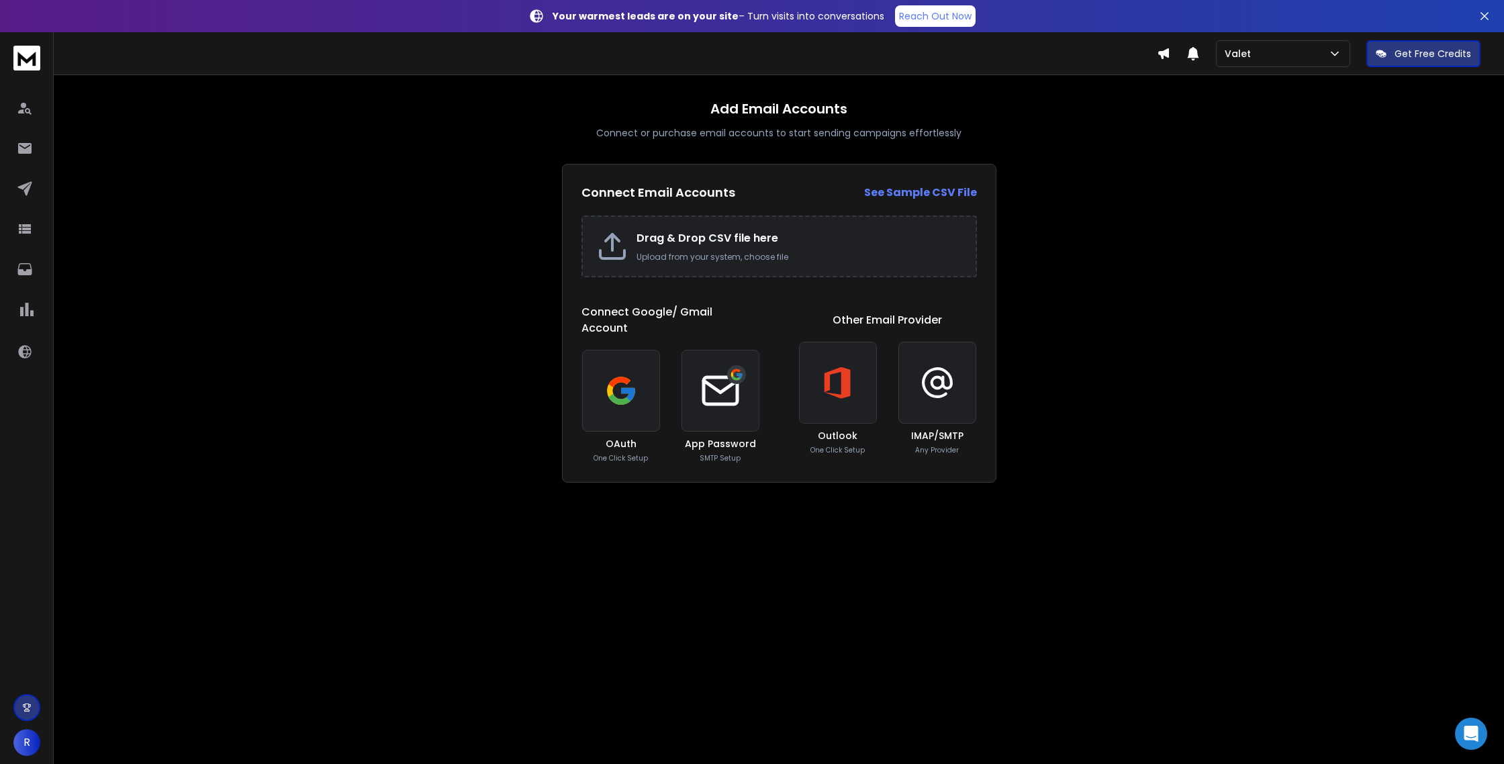
click at [839, 369] on icon at bounding box center [838, 383] width 32 height 32
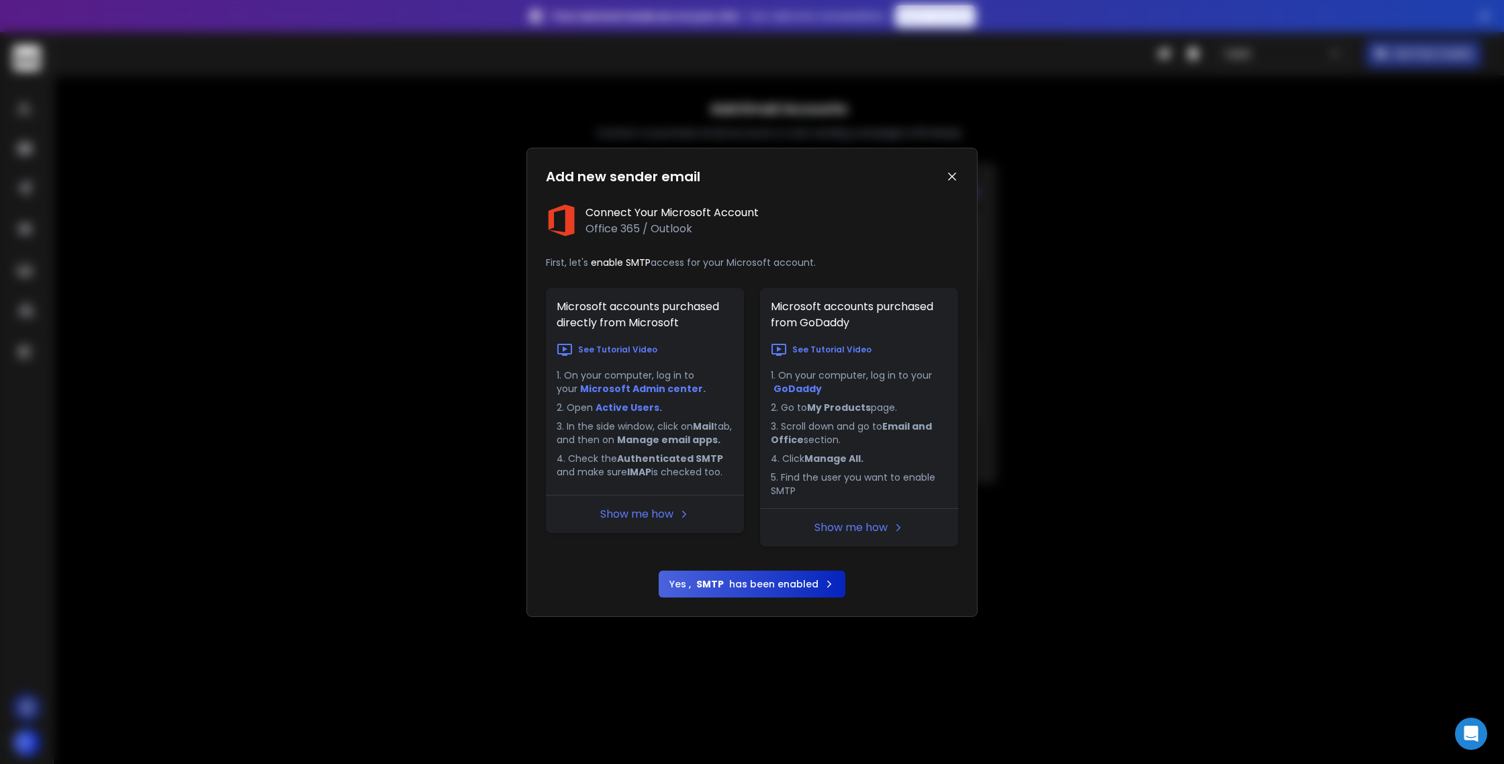
drag, startPoint x: 741, startPoint y: 581, endPoint x: 837, endPoint y: 572, distance: 96.4
click at [818, 580] on button "Yes , SMTP has been enabled" at bounding box center [752, 584] width 187 height 27
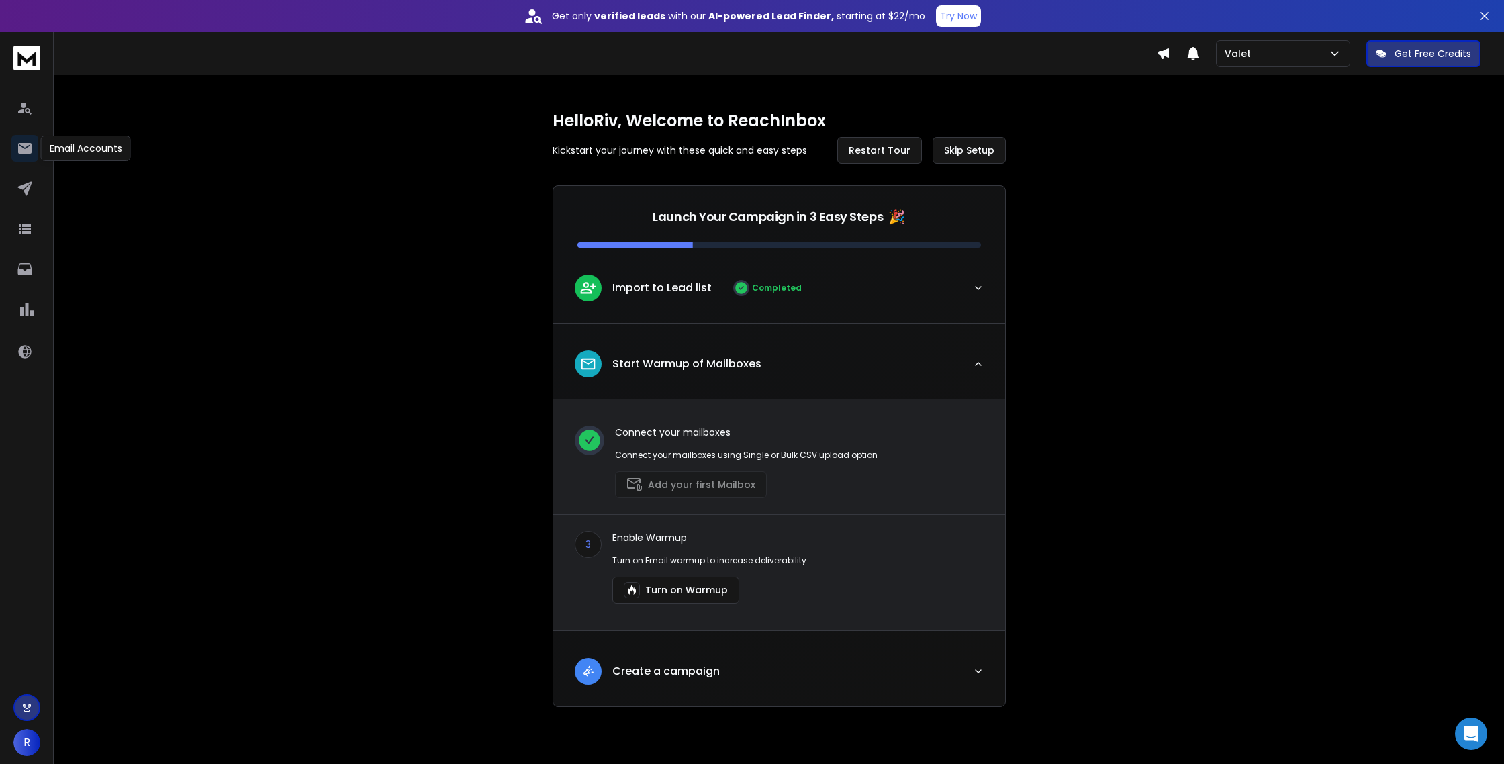
click at [26, 148] on icon at bounding box center [24, 148] width 13 height 11
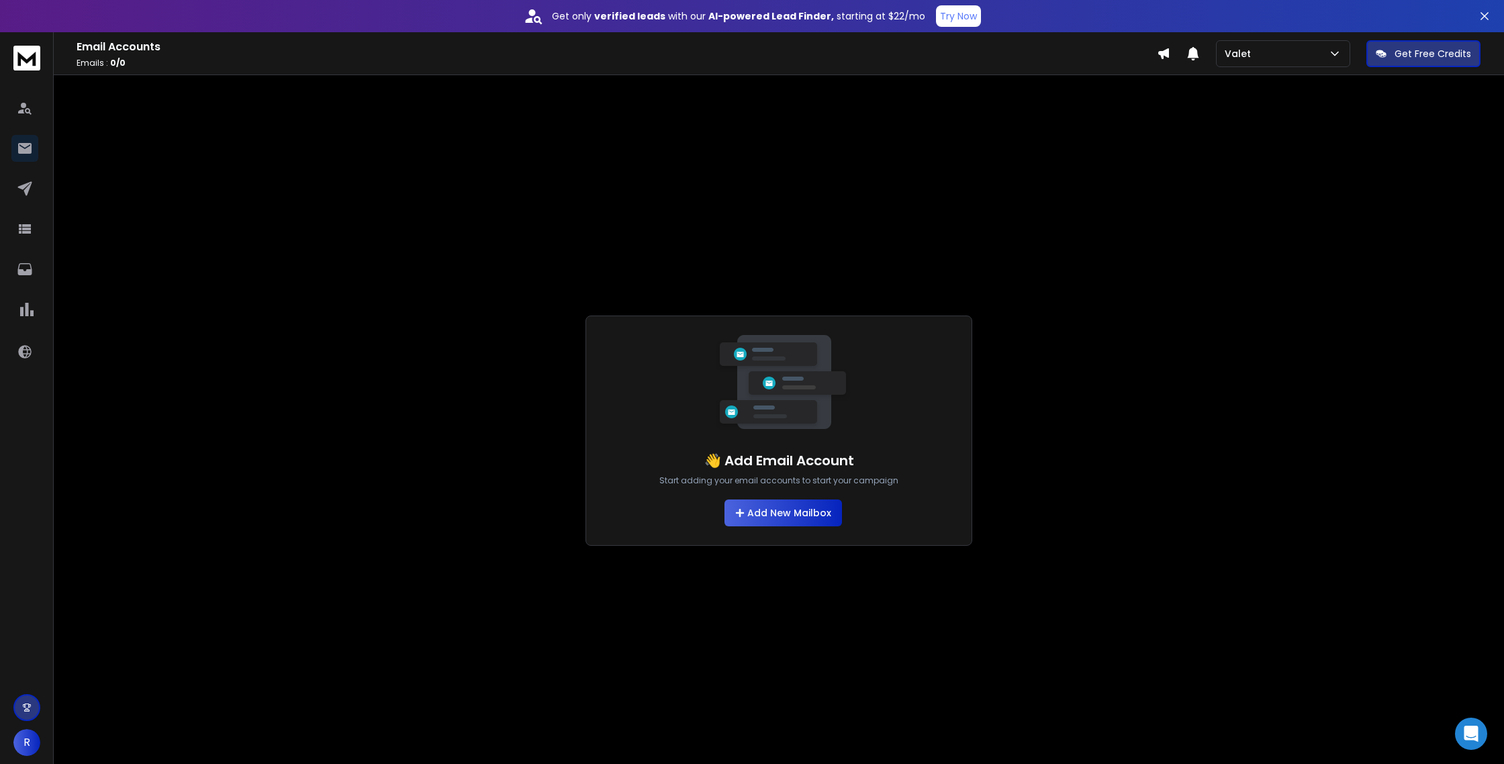
click at [787, 509] on button "Add New Mailbox" at bounding box center [784, 513] width 118 height 27
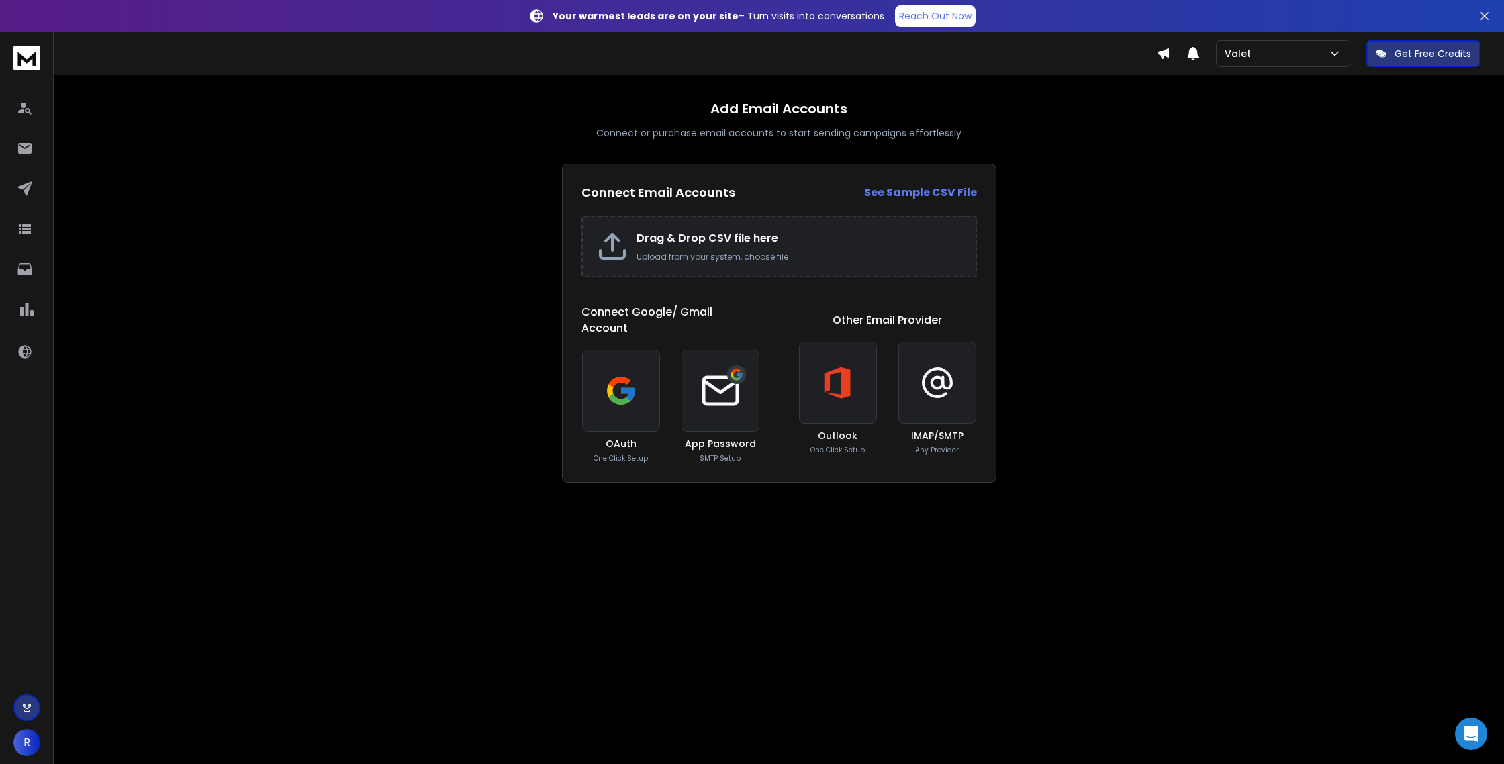
click at [844, 385] on icon at bounding box center [837, 383] width 26 height 32
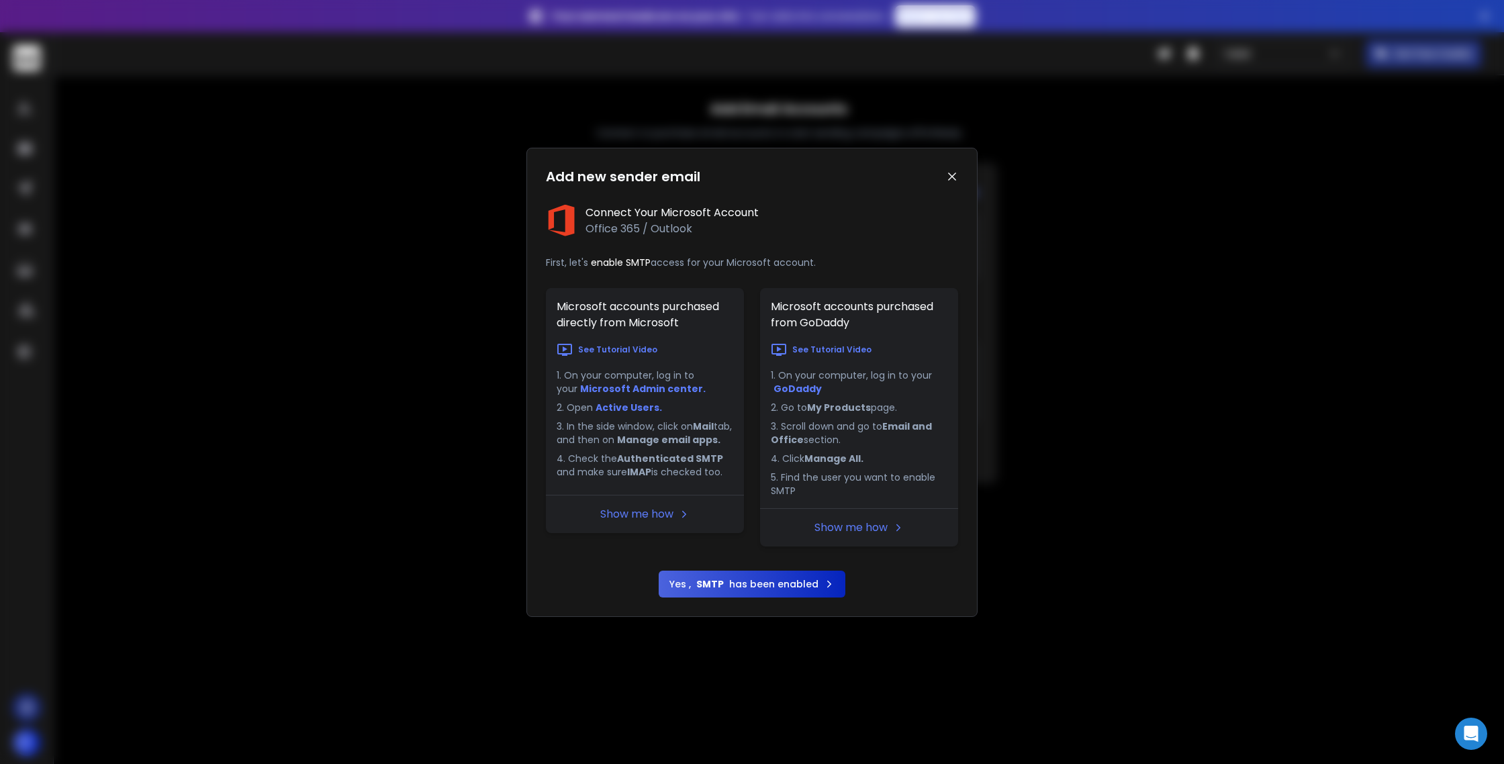
click at [854, 530] on link "Show me how" at bounding box center [851, 527] width 73 height 15
click at [819, 588] on button "Yes , SMTP has been enabled" at bounding box center [752, 584] width 187 height 27
